Goal: Task Accomplishment & Management: Use online tool/utility

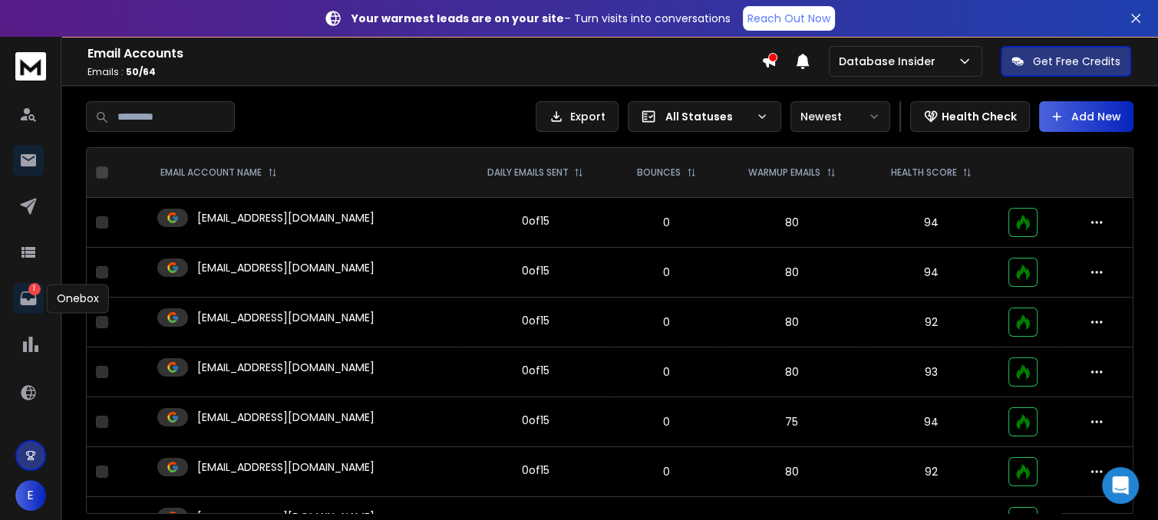
click at [29, 298] on icon at bounding box center [28, 298] width 18 height 18
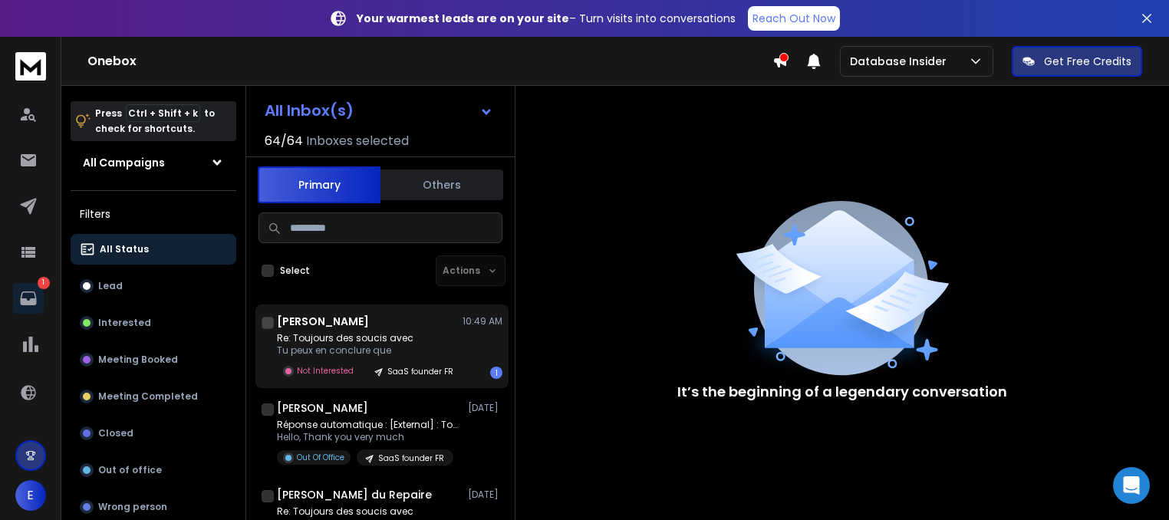
click at [397, 351] on p "Tu peux en conclure que" at bounding box center [369, 350] width 184 height 12
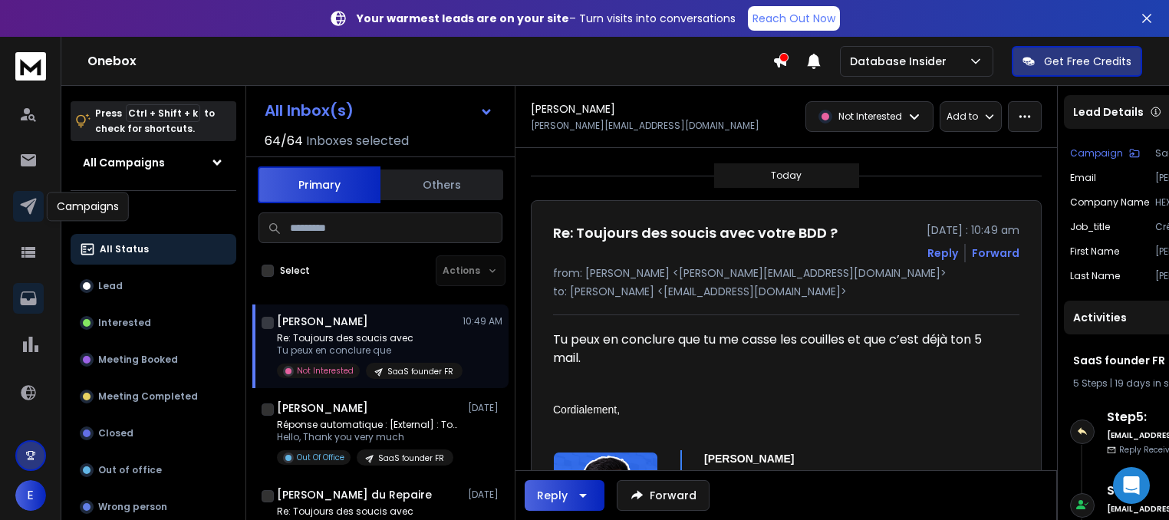
click at [19, 206] on icon at bounding box center [28, 206] width 18 height 18
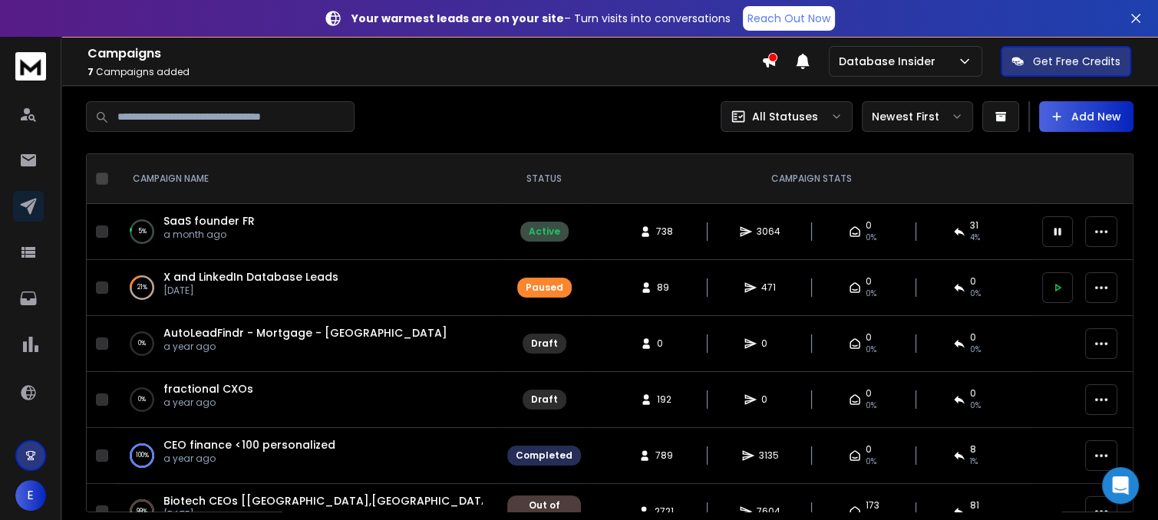
click at [209, 220] on span "SaaS founder FR" at bounding box center [208, 220] width 91 height 15
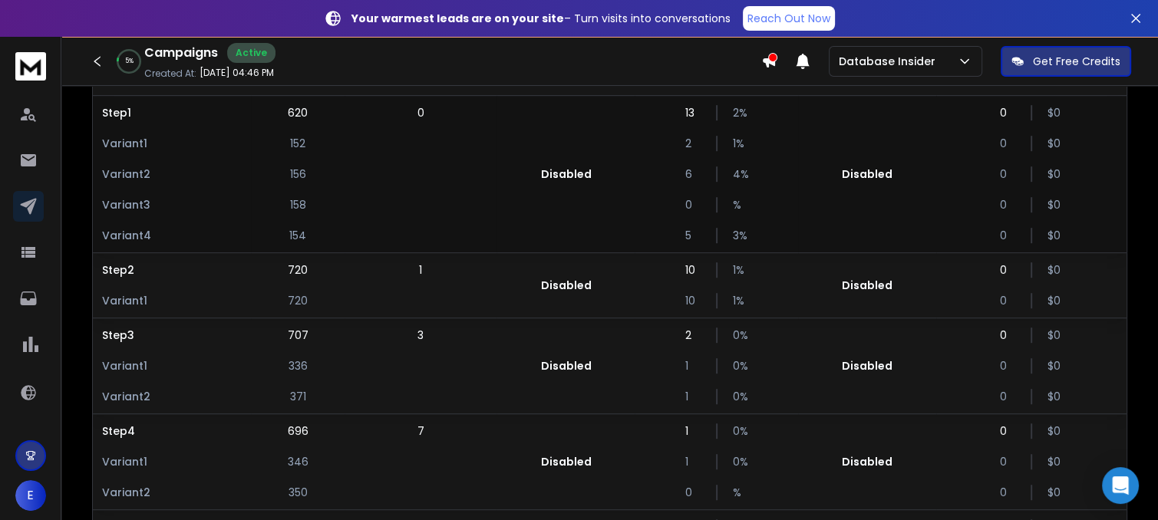
scroll to position [807, 0]
